Goal: Task Accomplishment & Management: Use online tool/utility

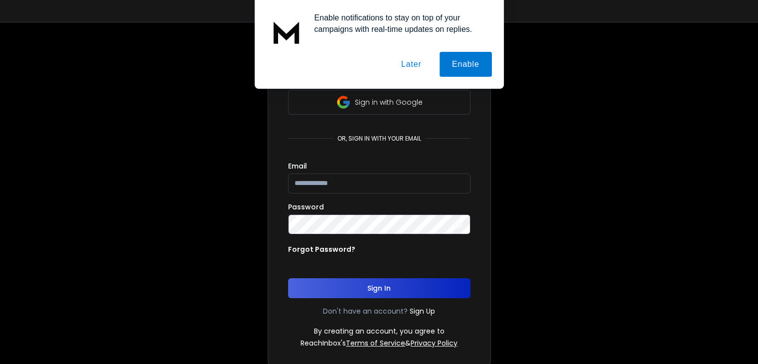
click at [412, 64] on button "Later" at bounding box center [410, 64] width 45 height 25
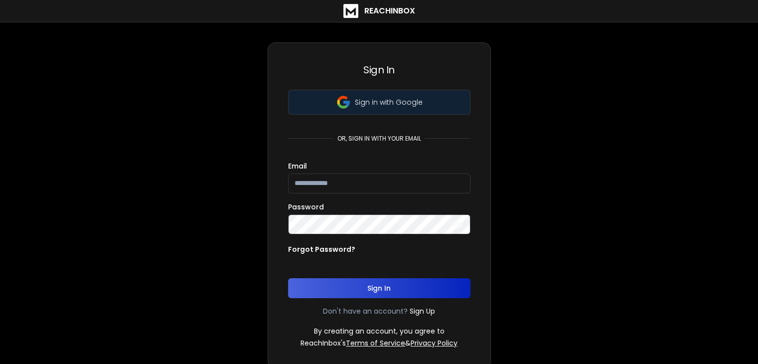
click at [381, 104] on p "Sign in with Google" at bounding box center [389, 102] width 68 height 10
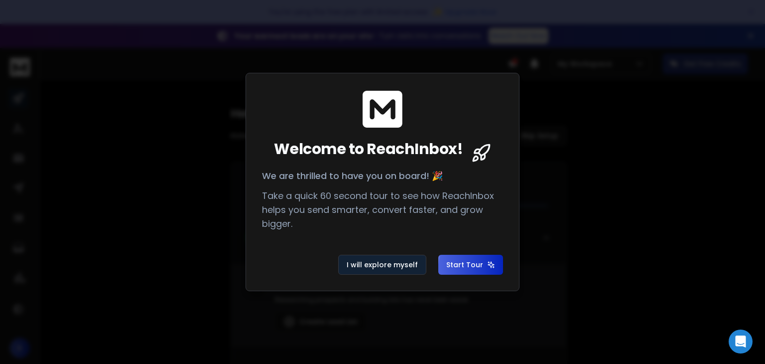
click at [398, 261] on button "I will explore myself" at bounding box center [382, 265] width 88 height 20
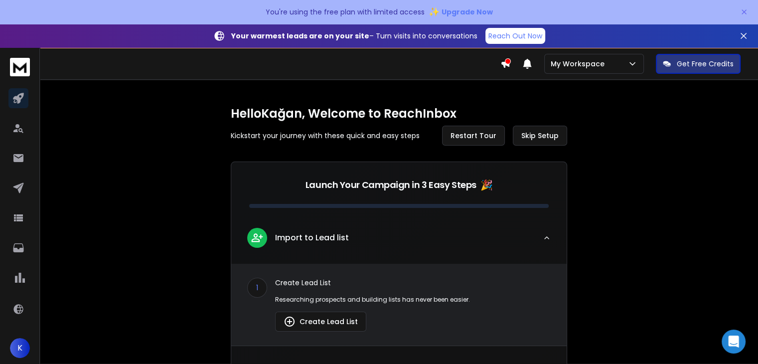
click at [352, 185] on p "Launch Your Campaign in 3 Easy Steps" at bounding box center [390, 185] width 171 height 14
click at [534, 131] on span "Skip Setup" at bounding box center [539, 135] width 37 height 10
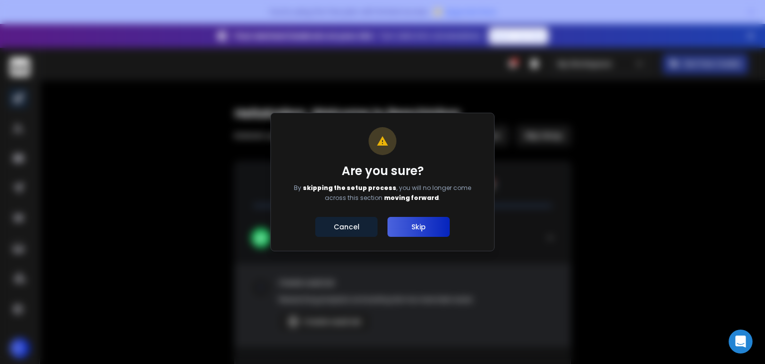
click at [349, 227] on button "Cancel" at bounding box center [346, 227] width 62 height 20
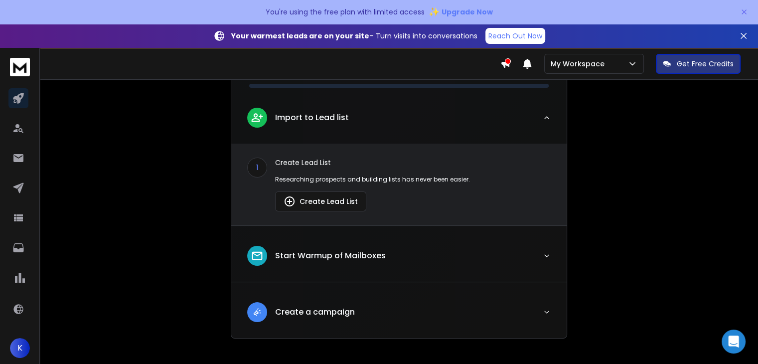
scroll to position [120, 0]
click at [337, 202] on button "Create Lead List" at bounding box center [320, 202] width 91 height 20
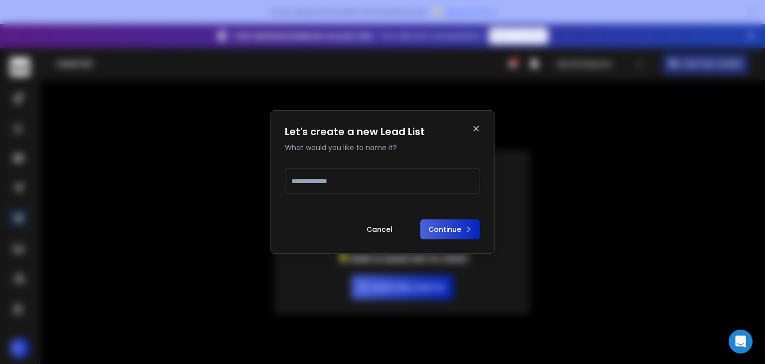
click at [386, 184] on input at bounding box center [382, 180] width 195 height 25
type input "*****"
click at [452, 230] on button "Continue" at bounding box center [450, 229] width 60 height 20
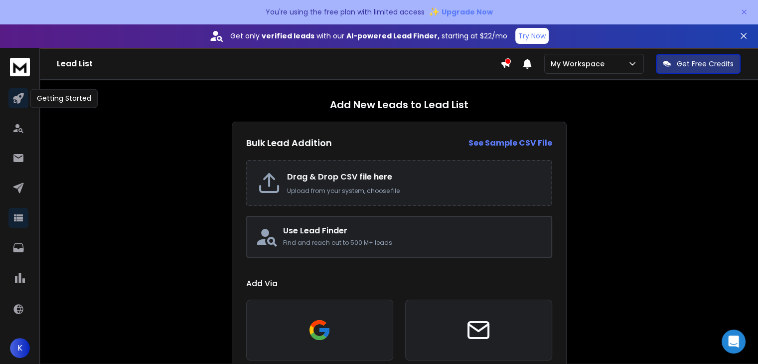
click at [17, 94] on icon at bounding box center [18, 98] width 12 height 12
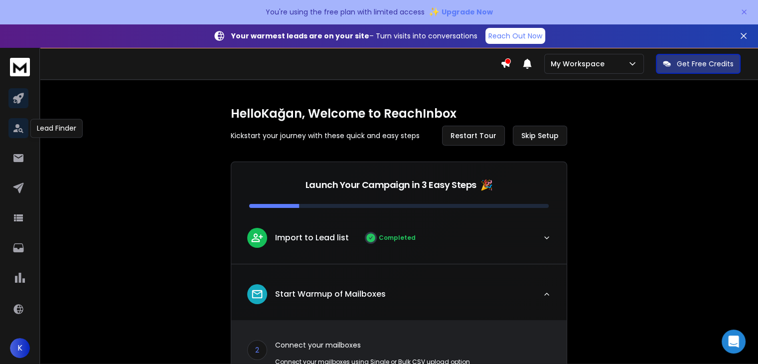
click at [18, 128] on icon at bounding box center [18, 128] width 12 height 12
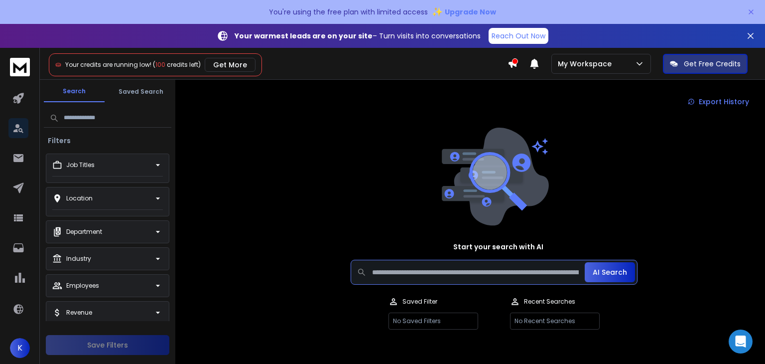
click at [408, 269] on textarea at bounding box center [475, 272] width 207 height 20
type textarea "*****"
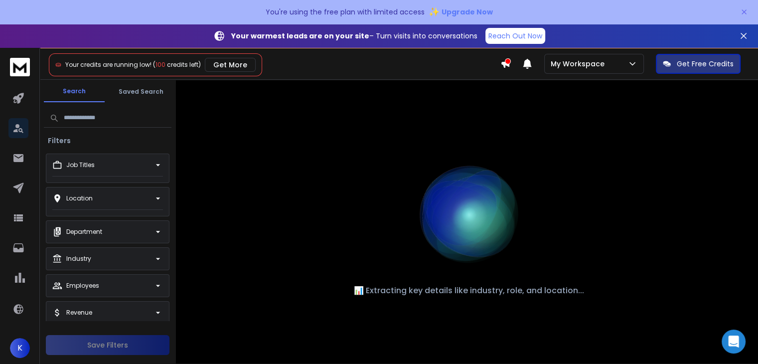
type input "*****"
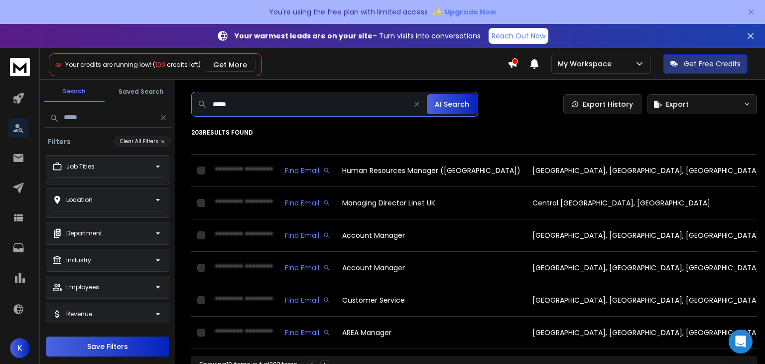
scroll to position [59, 0]
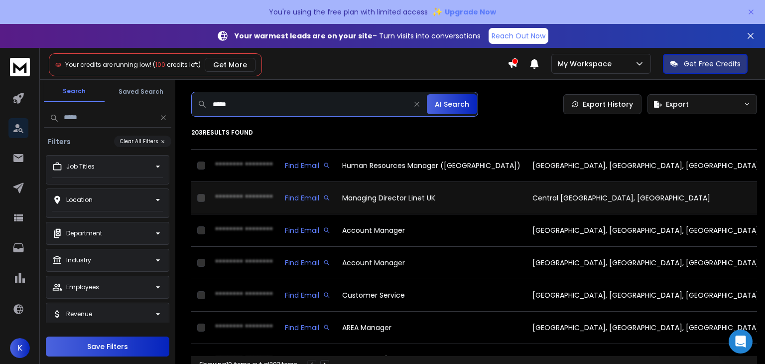
click at [299, 195] on div "Find Email" at bounding box center [307, 198] width 45 height 10
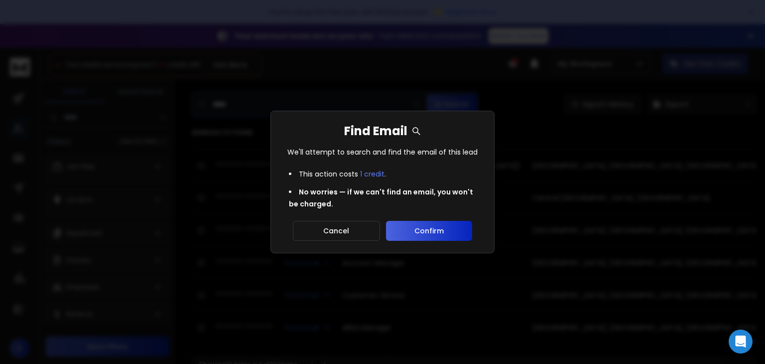
click at [415, 230] on button "Confirm" at bounding box center [429, 231] width 86 height 20
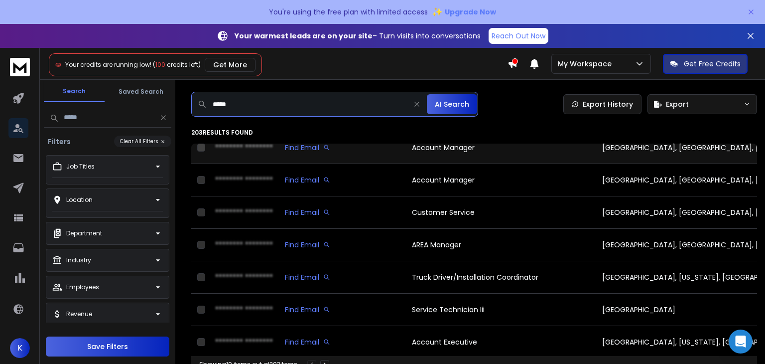
scroll to position [0, 0]
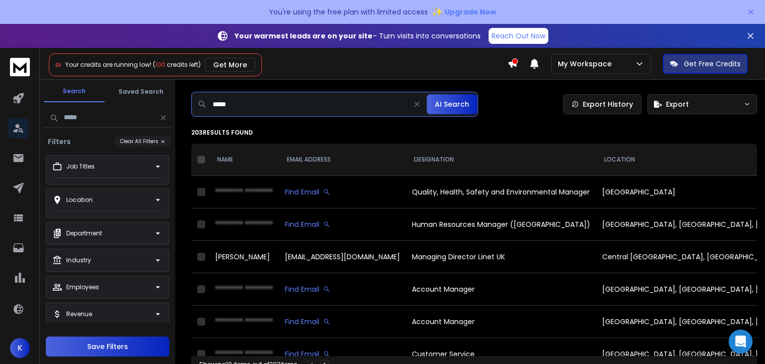
click at [223, 102] on textarea "*****" at bounding box center [310, 104] width 194 height 20
type textarea "*********"
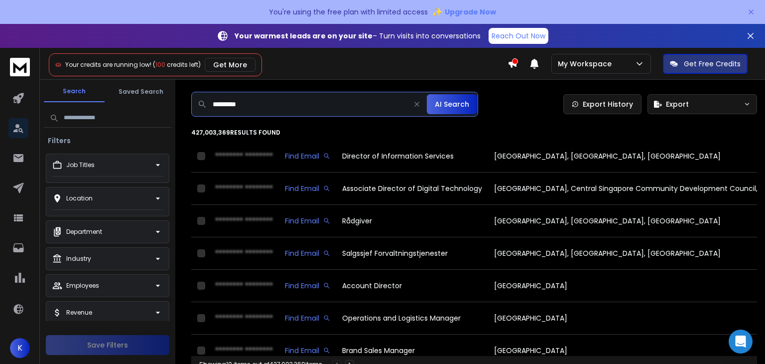
scroll to position [148, 0]
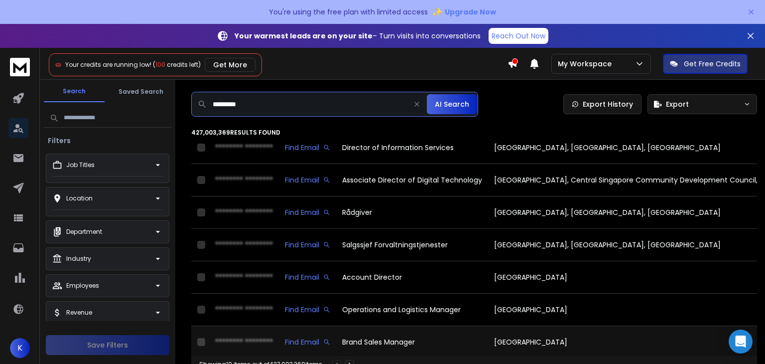
click at [294, 337] on div "Find Email" at bounding box center [307, 342] width 45 height 10
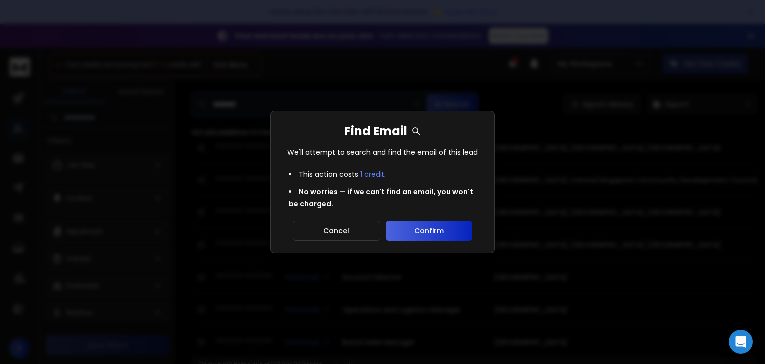
click at [420, 224] on button "Confirm" at bounding box center [429, 231] width 86 height 20
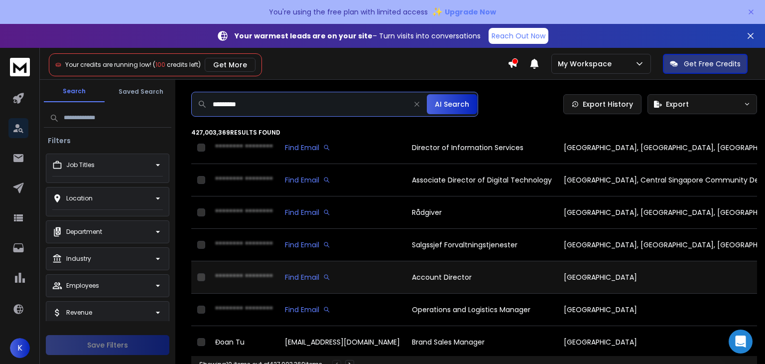
scroll to position [0, 0]
